Goal: Check status

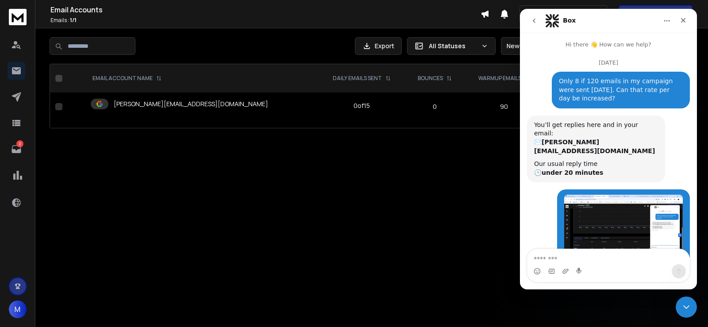
scroll to position [1481, 0]
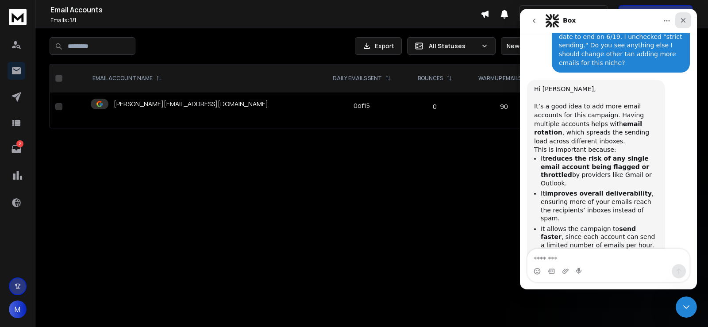
click at [684, 21] on icon "Close" at bounding box center [683, 20] width 5 height 5
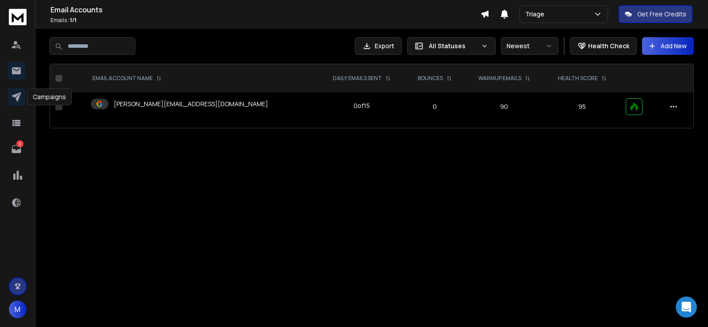
click at [17, 100] on icon at bounding box center [16, 96] width 9 height 9
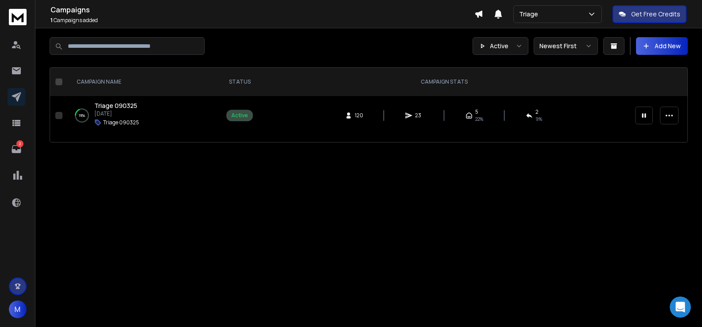
click at [111, 107] on span "Triage 090325" at bounding box center [115, 105] width 43 height 8
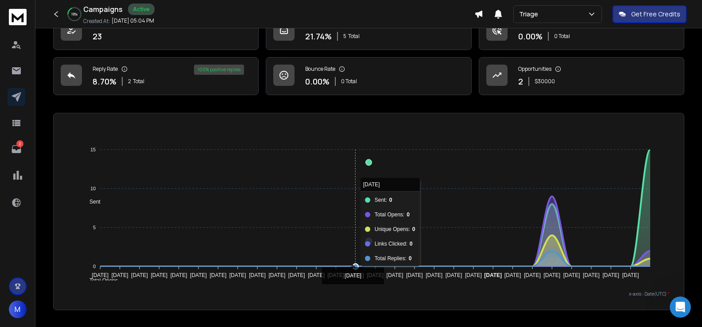
scroll to position [243, 0]
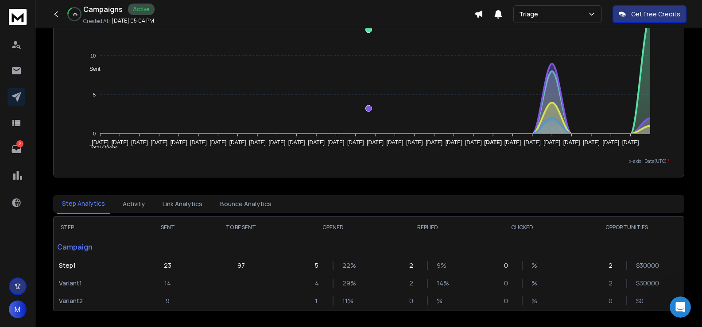
click at [130, 204] on button "Activity" at bounding box center [133, 203] width 33 height 19
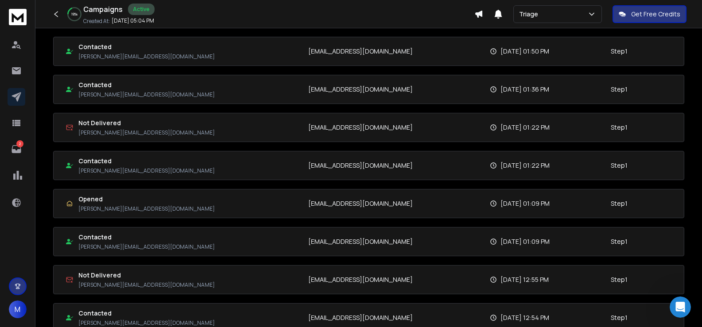
scroll to position [686, 0]
